Goal: Find specific page/section: Find specific page/section

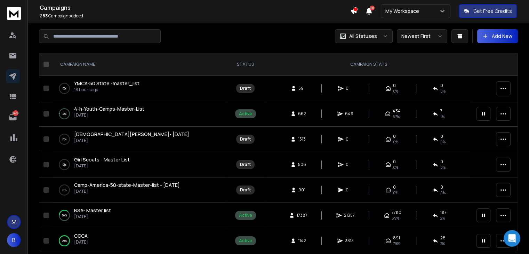
scroll to position [35, 0]
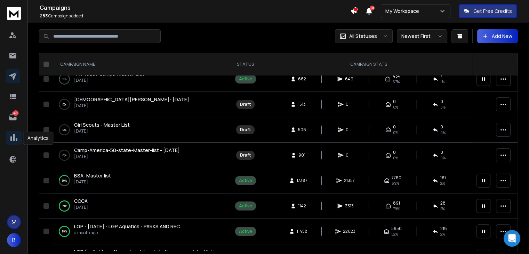
click at [16, 139] on icon at bounding box center [13, 137] width 7 height 7
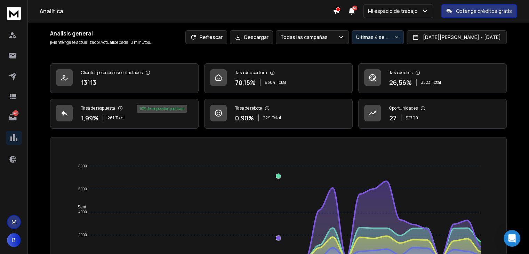
click at [394, 39] on icon "button" at bounding box center [397, 37] width 6 height 7
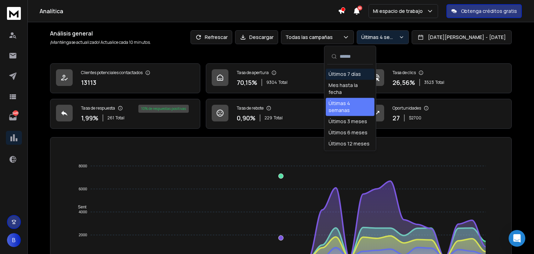
click at [399, 38] on icon "button" at bounding box center [402, 37] width 6 height 7
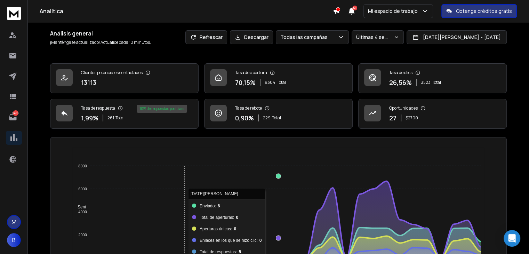
scroll to position [35, 0]
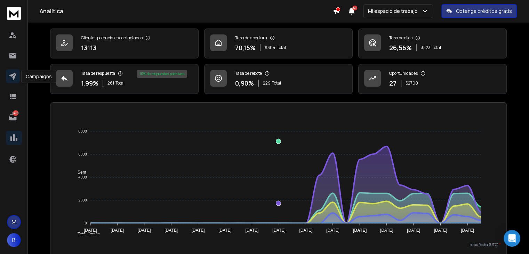
click at [19, 75] on body "Obtenga solo clientes potenciales verificados con nuestro Buscador de clientes …" at bounding box center [264, 92] width 529 height 254
click at [16, 74] on icon at bounding box center [13, 76] width 8 height 8
